Goal: Task Accomplishment & Management: Manage account settings

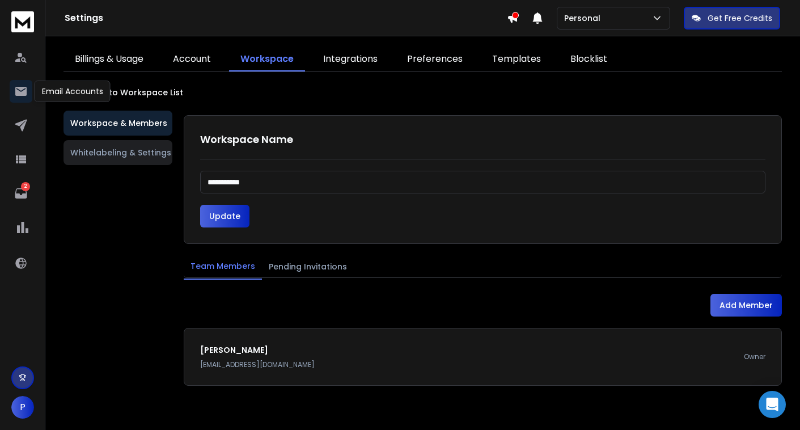
click at [20, 90] on icon at bounding box center [20, 91] width 11 height 9
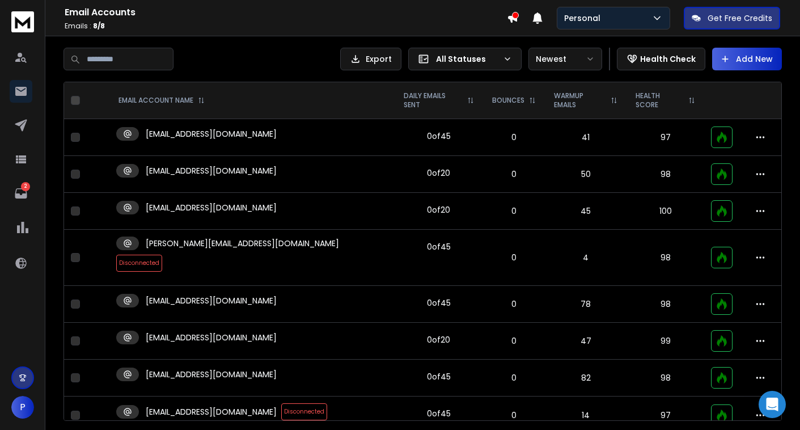
click at [644, 16] on div "Personal" at bounding box center [613, 17] width 99 height 11
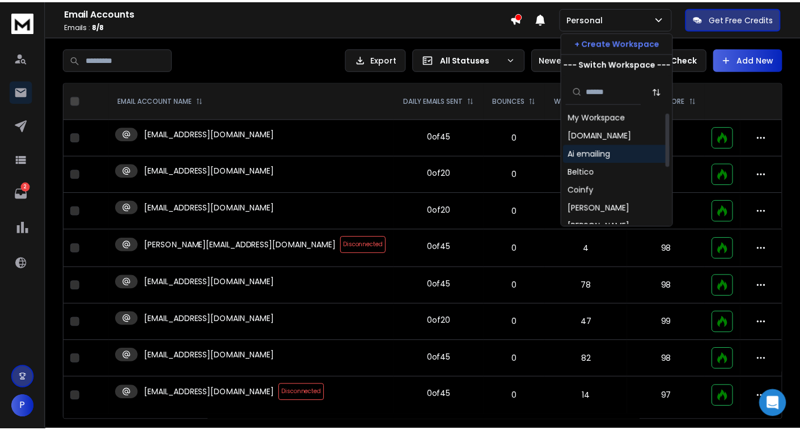
scroll to position [3, 0]
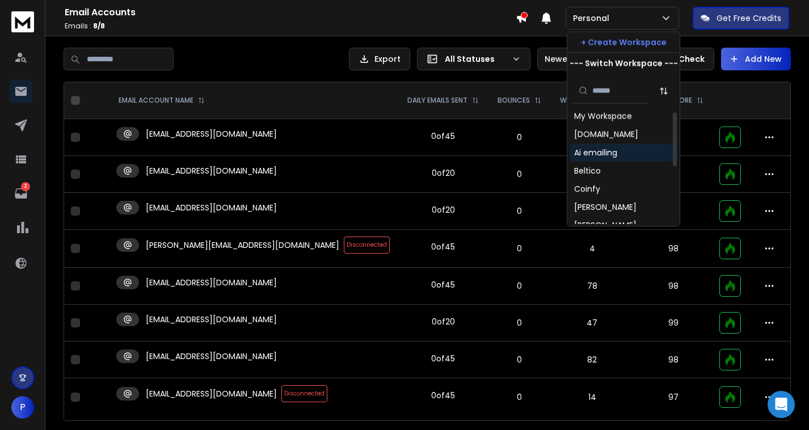
click at [619, 154] on div "Ai emailing" at bounding box center [623, 152] width 108 height 18
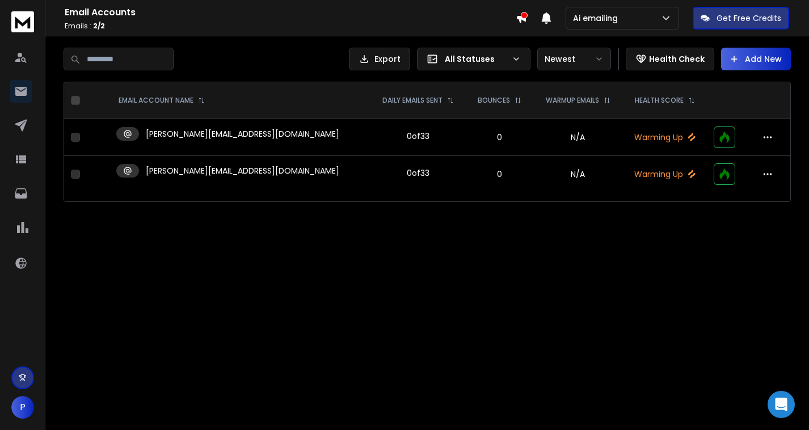
click at [767, 133] on icon at bounding box center [767, 137] width 10 height 10
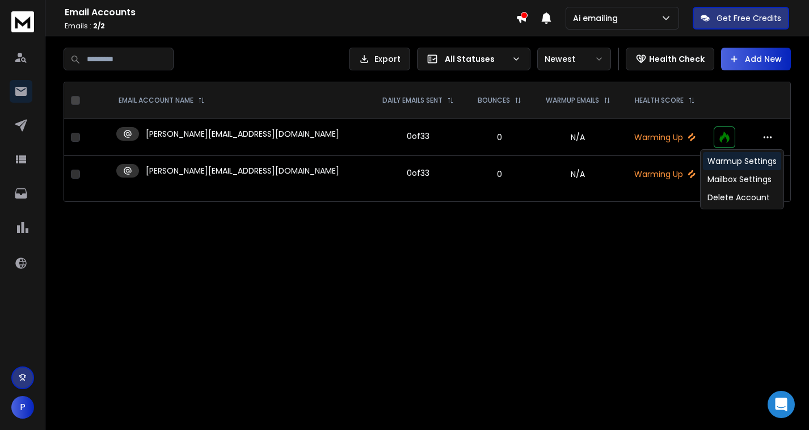
click at [751, 160] on div "Warmup Settings" at bounding box center [741, 161] width 78 height 18
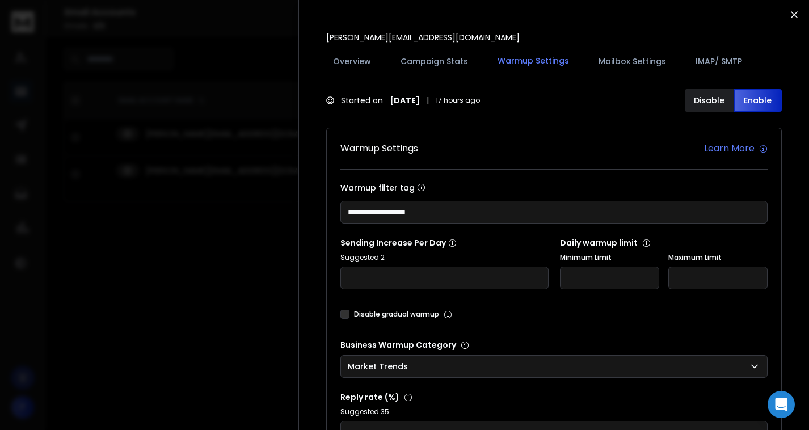
click at [791, 14] on icon "button" at bounding box center [794, 15] width 6 height 6
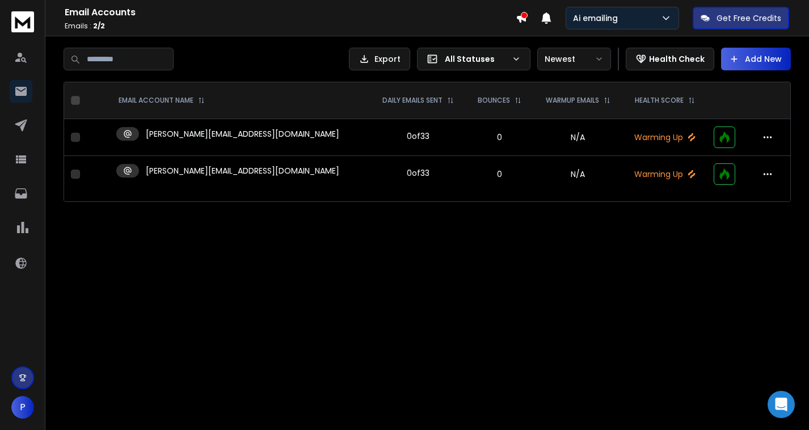
click at [613, 11] on button "Ai emailing" at bounding box center [621, 18] width 113 height 23
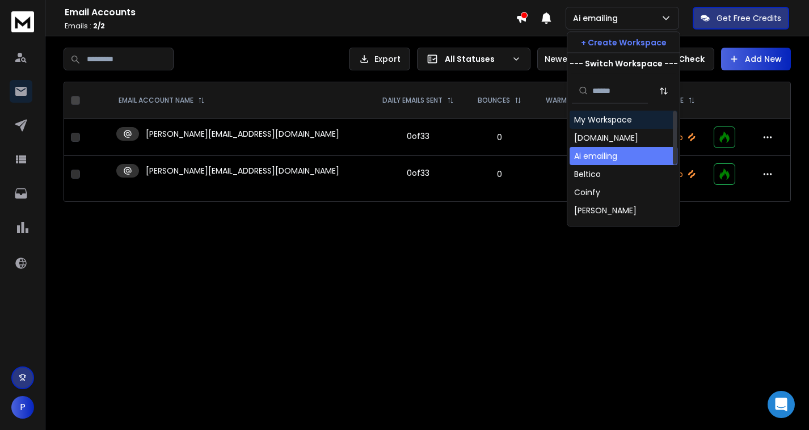
click at [603, 121] on div "My Workspace" at bounding box center [603, 119] width 58 height 11
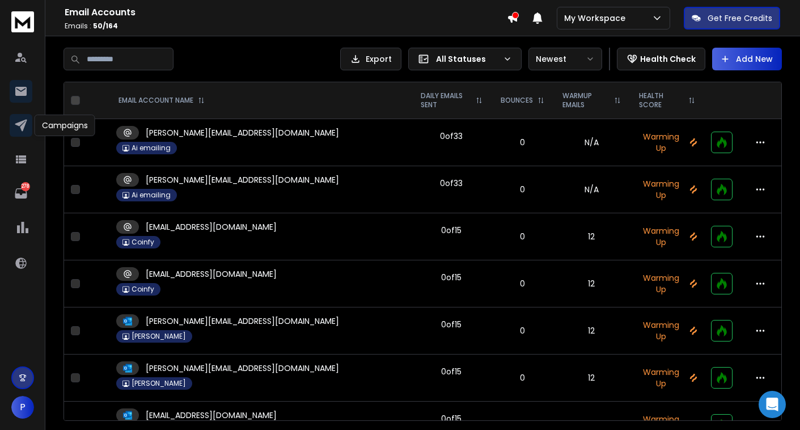
click at [22, 122] on icon at bounding box center [21, 125] width 12 height 12
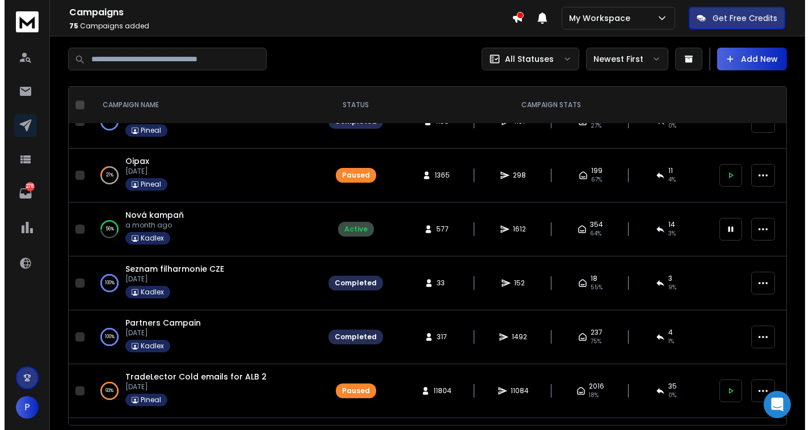
scroll to position [568, 0]
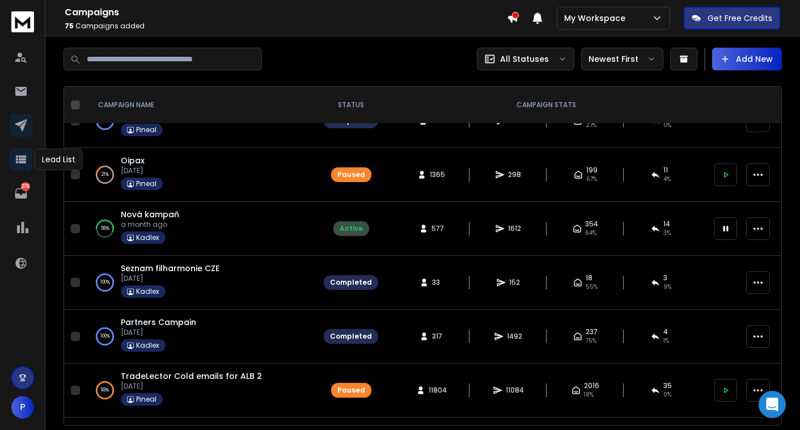
click at [18, 159] on icon at bounding box center [21, 159] width 10 height 8
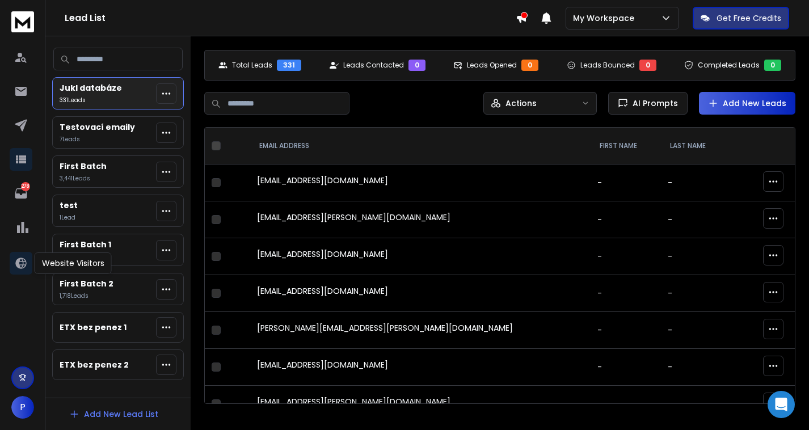
click at [24, 262] on icon at bounding box center [21, 263] width 14 height 14
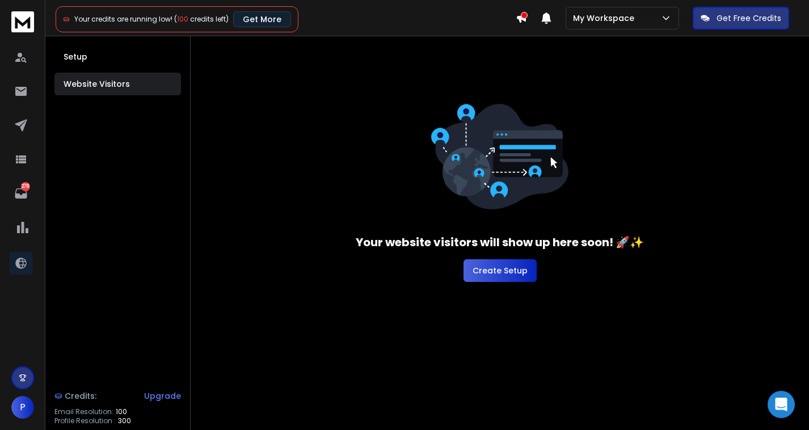
click at [264, 14] on button "Get More" at bounding box center [262, 19] width 58 height 16
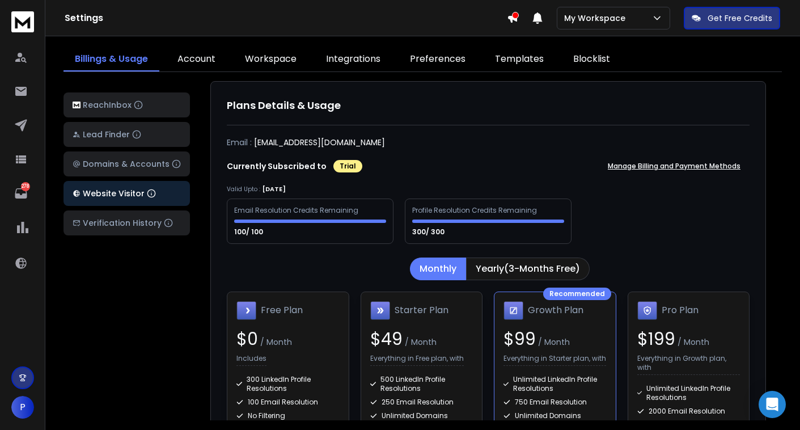
click at [634, 163] on p "Manage Billing and Payment Methods" at bounding box center [674, 166] width 133 height 9
